Goal: Navigation & Orientation: Find specific page/section

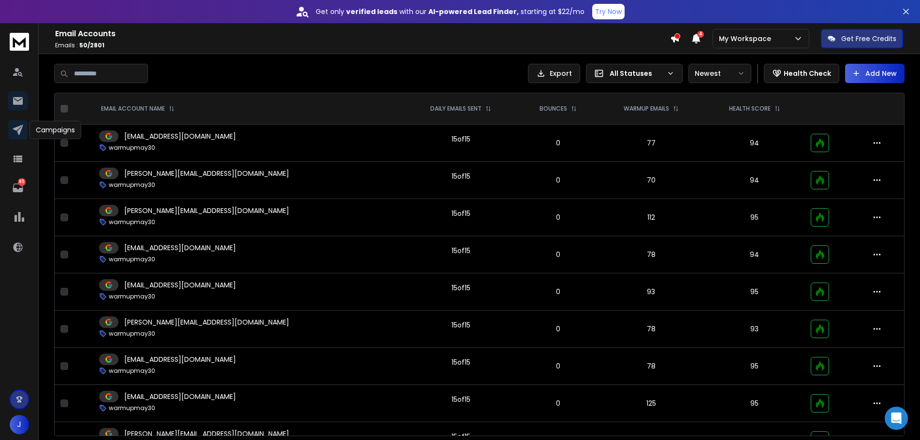
click at [24, 129] on link at bounding box center [17, 129] width 19 height 19
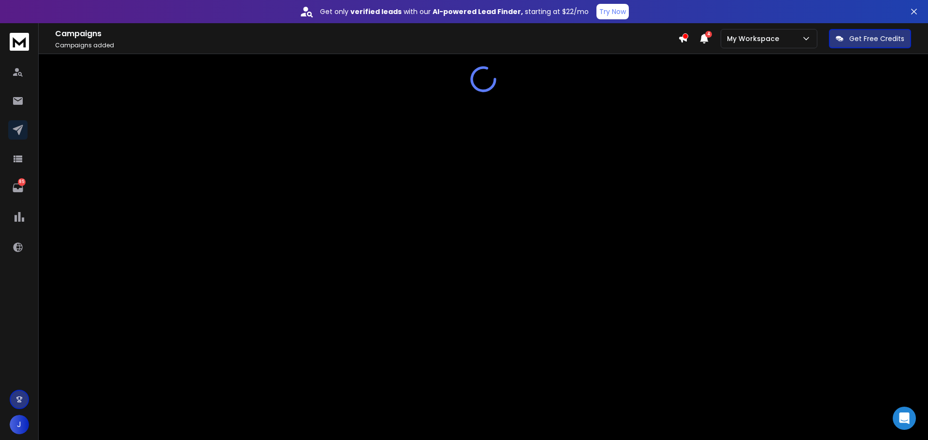
click at [17, 427] on span "J" at bounding box center [19, 424] width 19 height 19
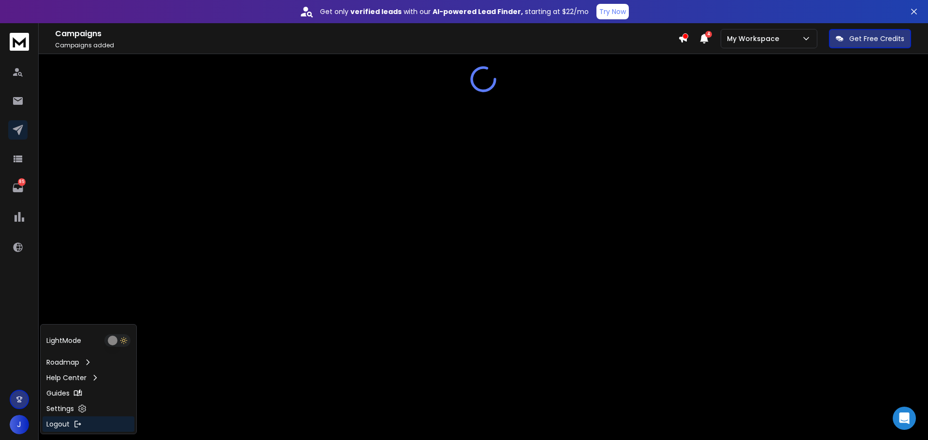
click at [78, 422] on icon at bounding box center [77, 424] width 9 height 9
